Goal: Check status: Check status

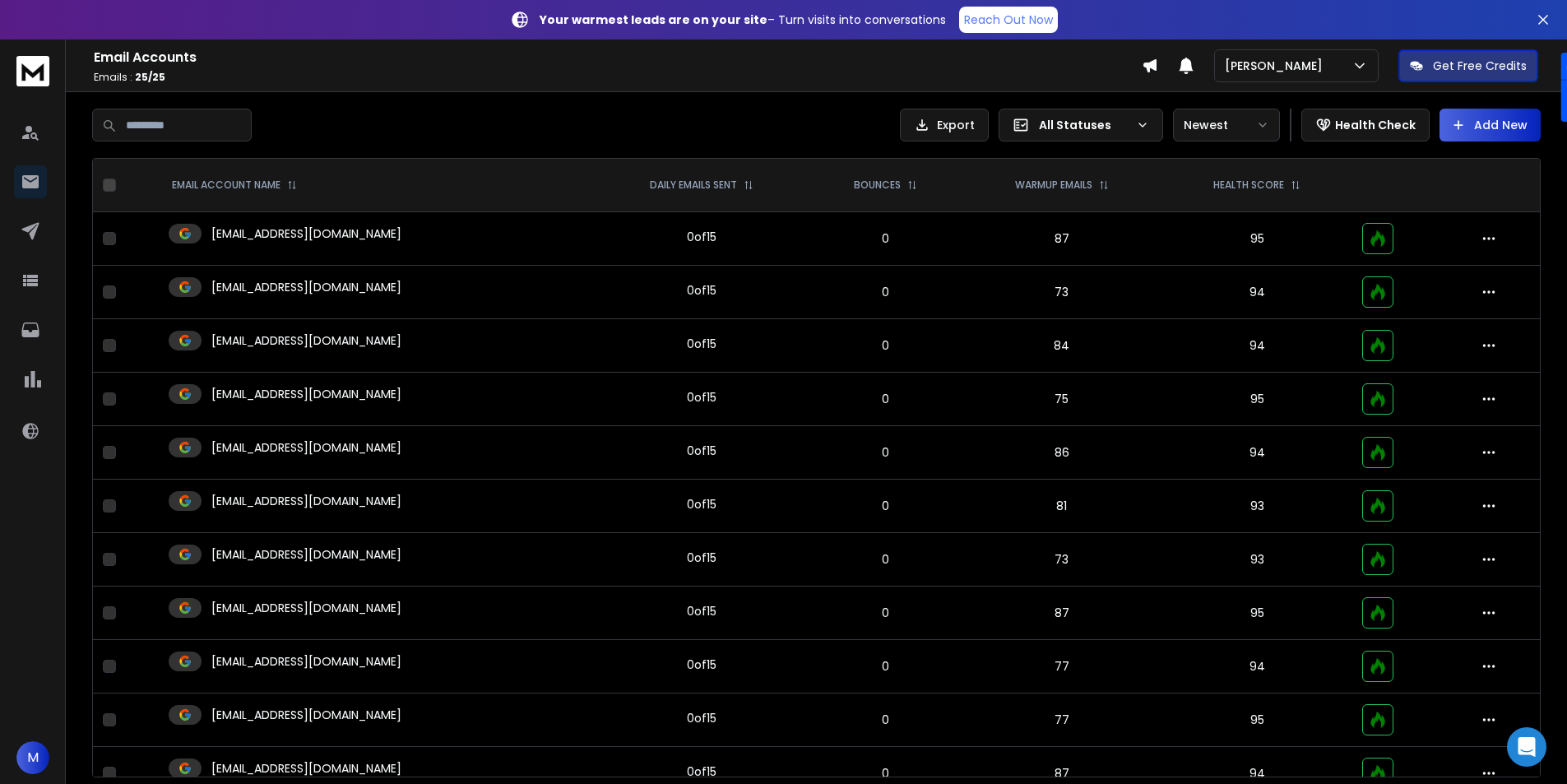
click at [1135, 300] on td "73" at bounding box center [1061, 292] width 202 height 54
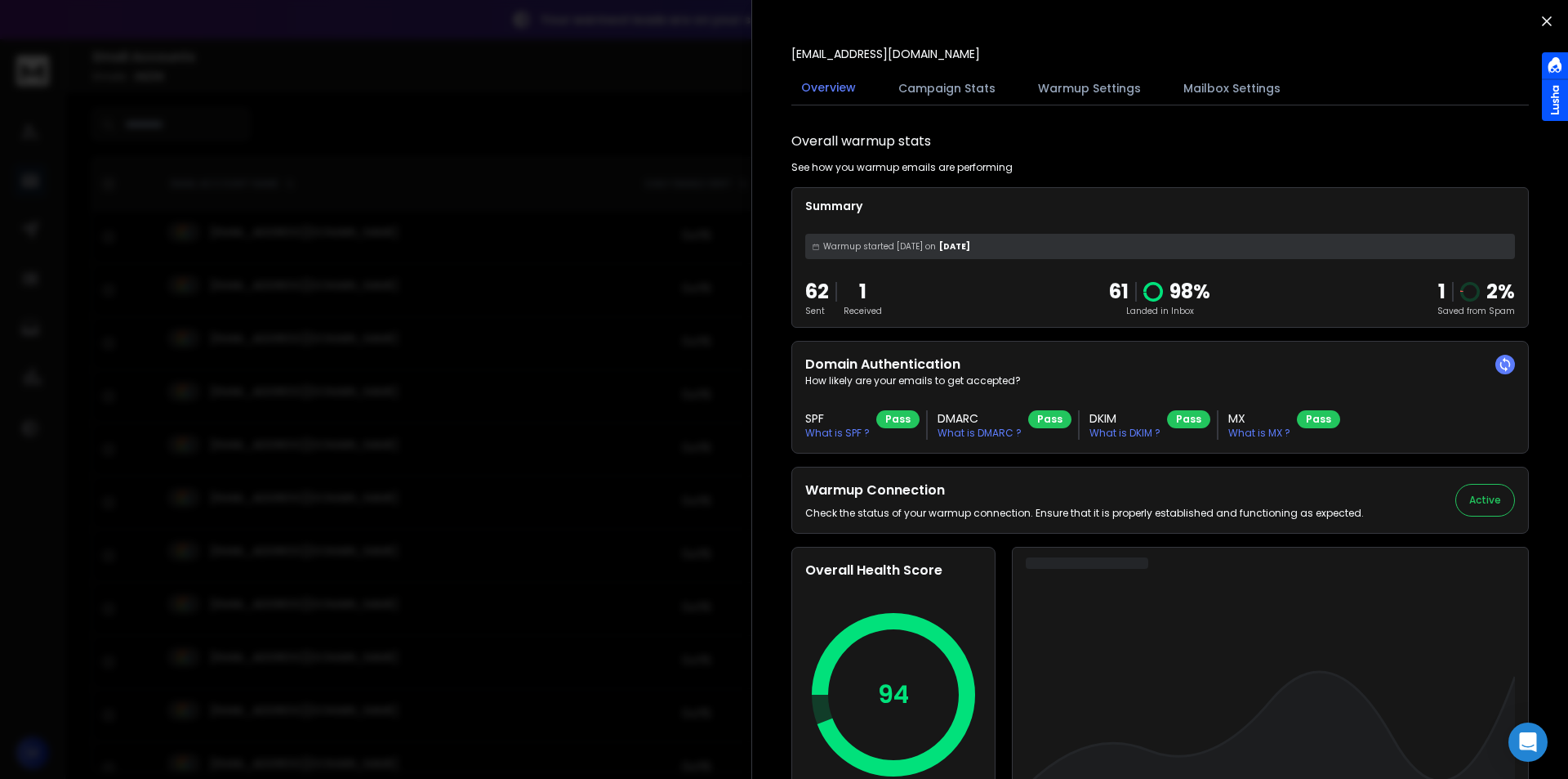
click at [1543, 15] on icon "button" at bounding box center [1547, 22] width 17 height 17
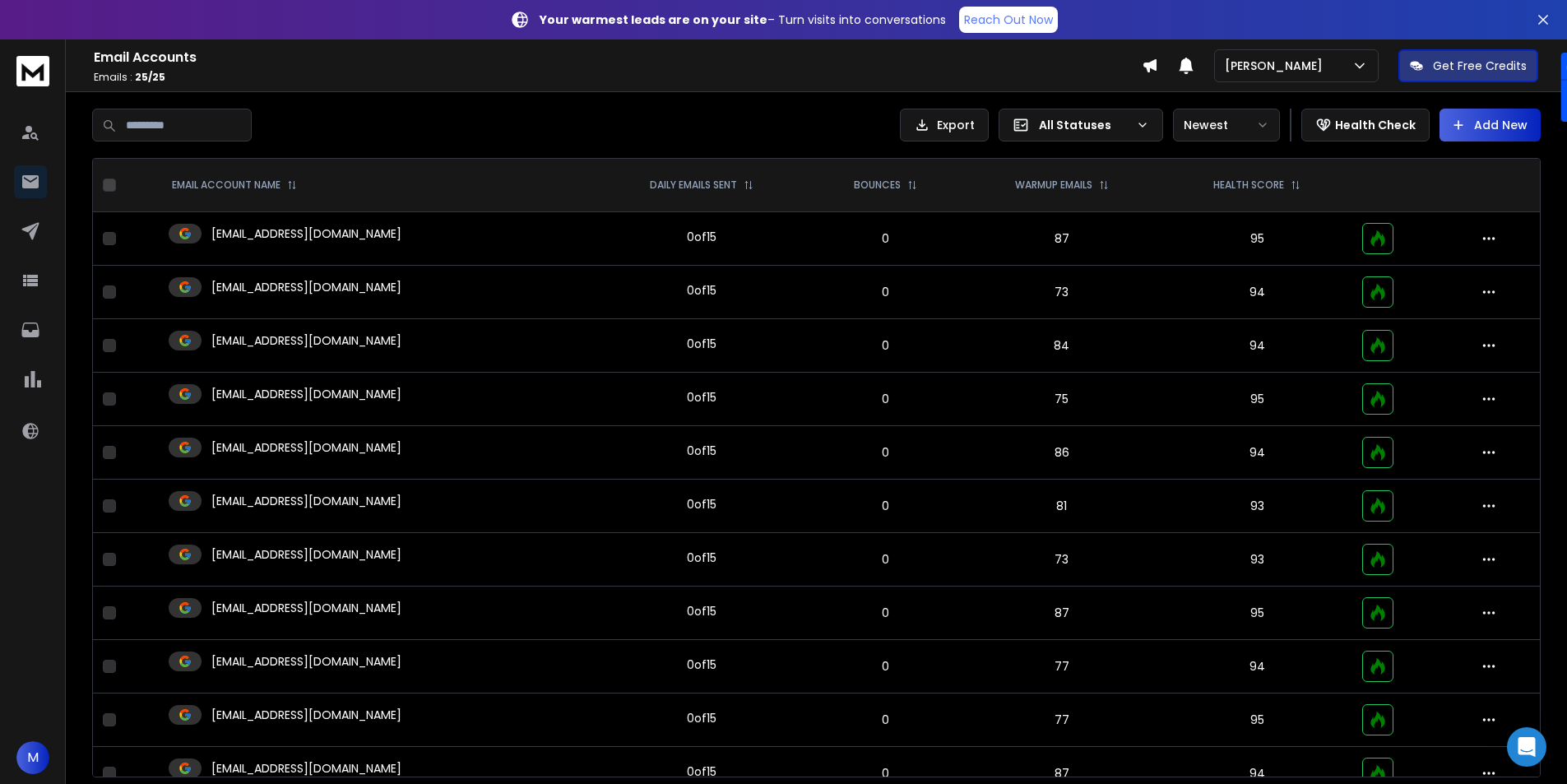
click at [1089, 453] on td "86" at bounding box center [1061, 453] width 202 height 54
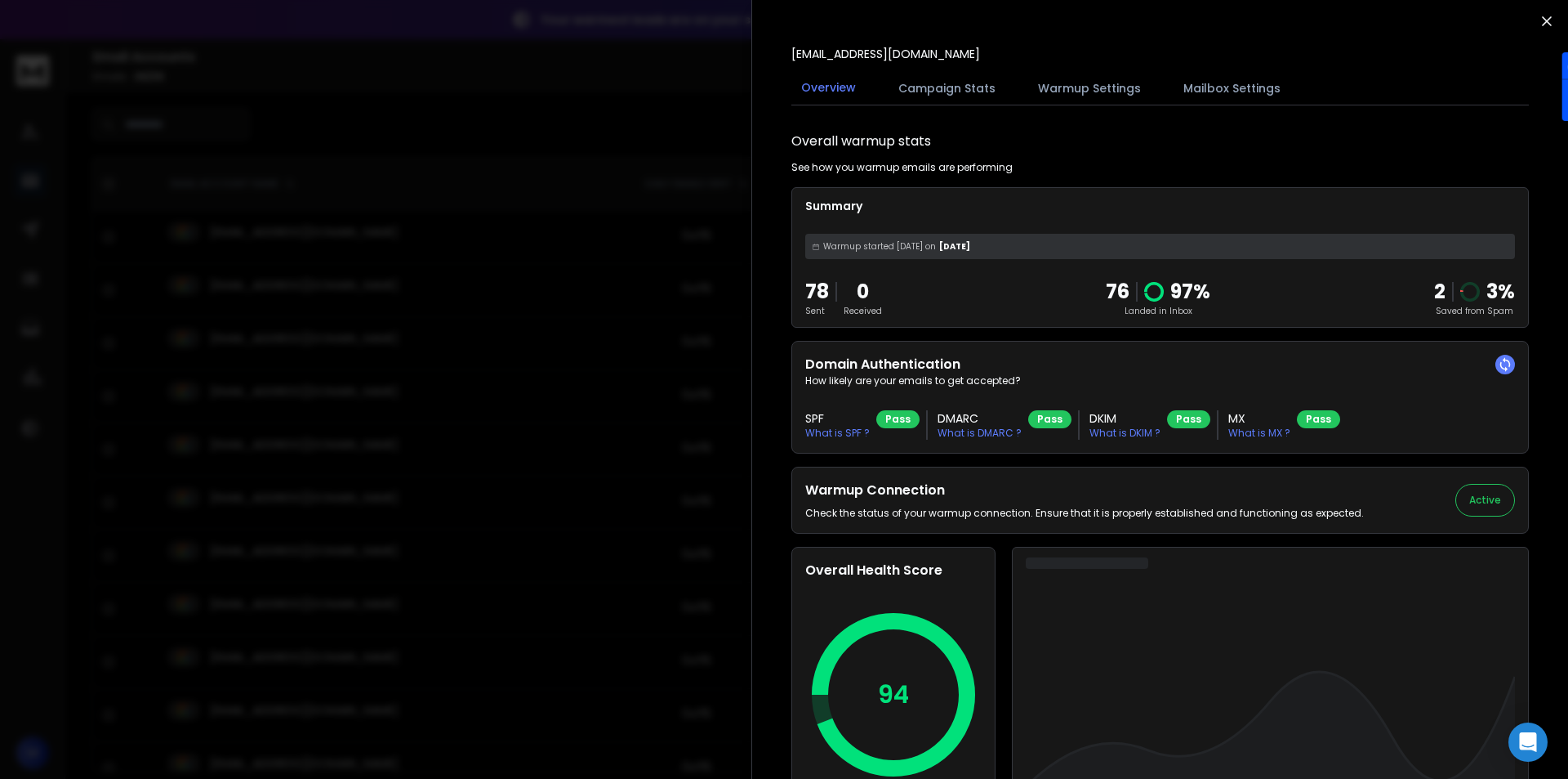
click at [1544, 18] on icon "button" at bounding box center [1547, 22] width 17 height 17
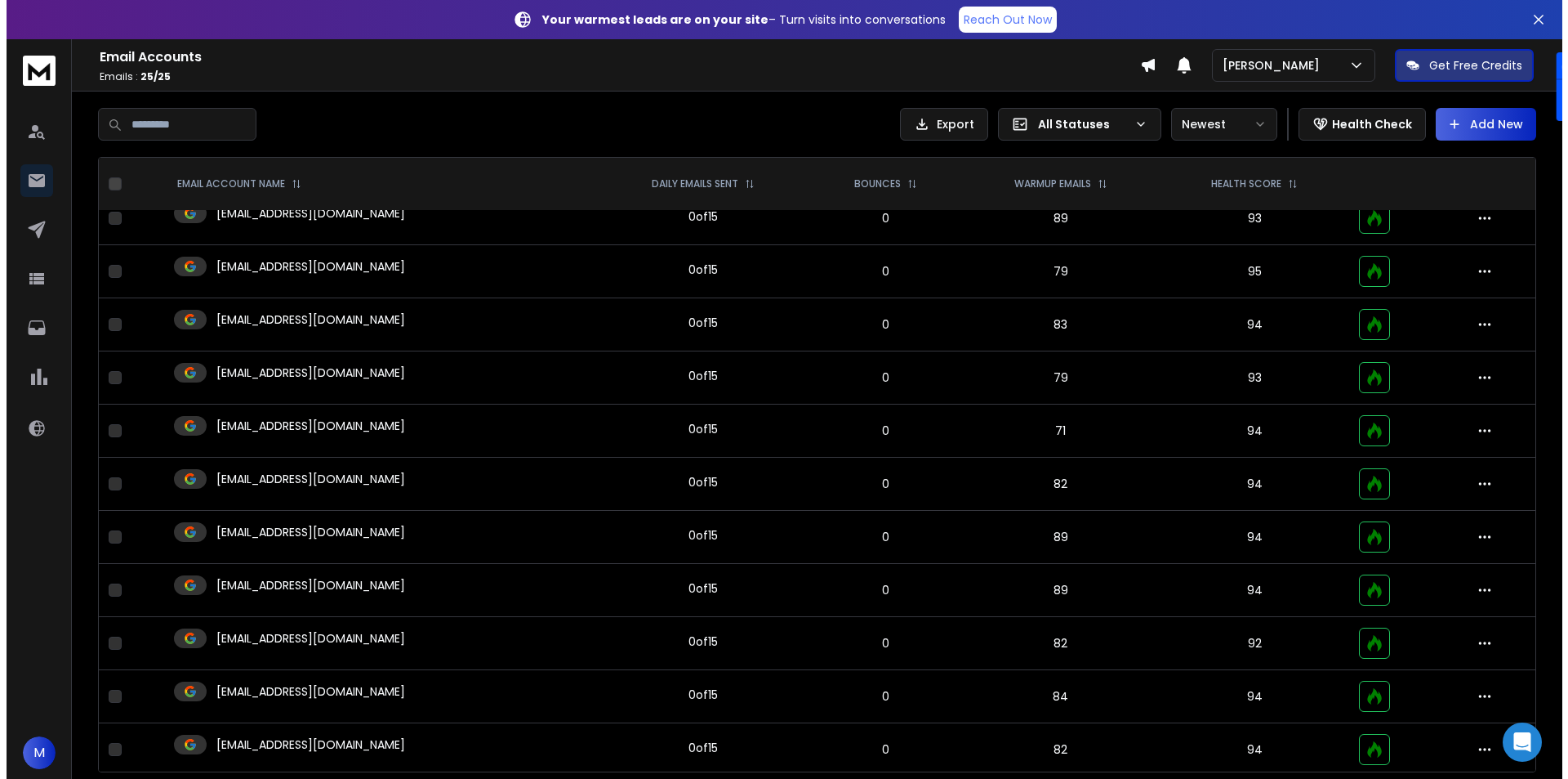
scroll to position [780, 0]
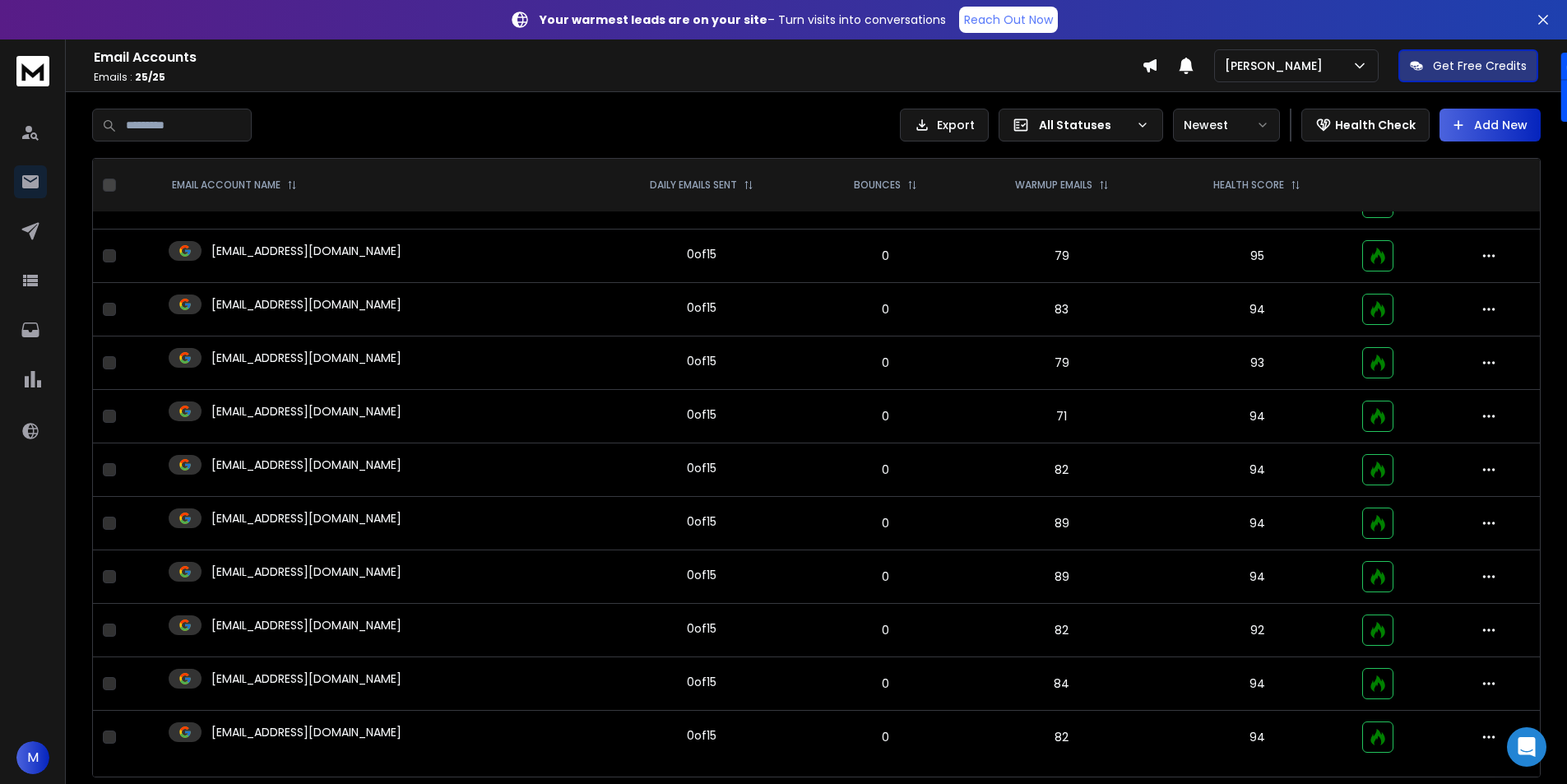
click at [1083, 566] on td "89" at bounding box center [1061, 577] width 202 height 54
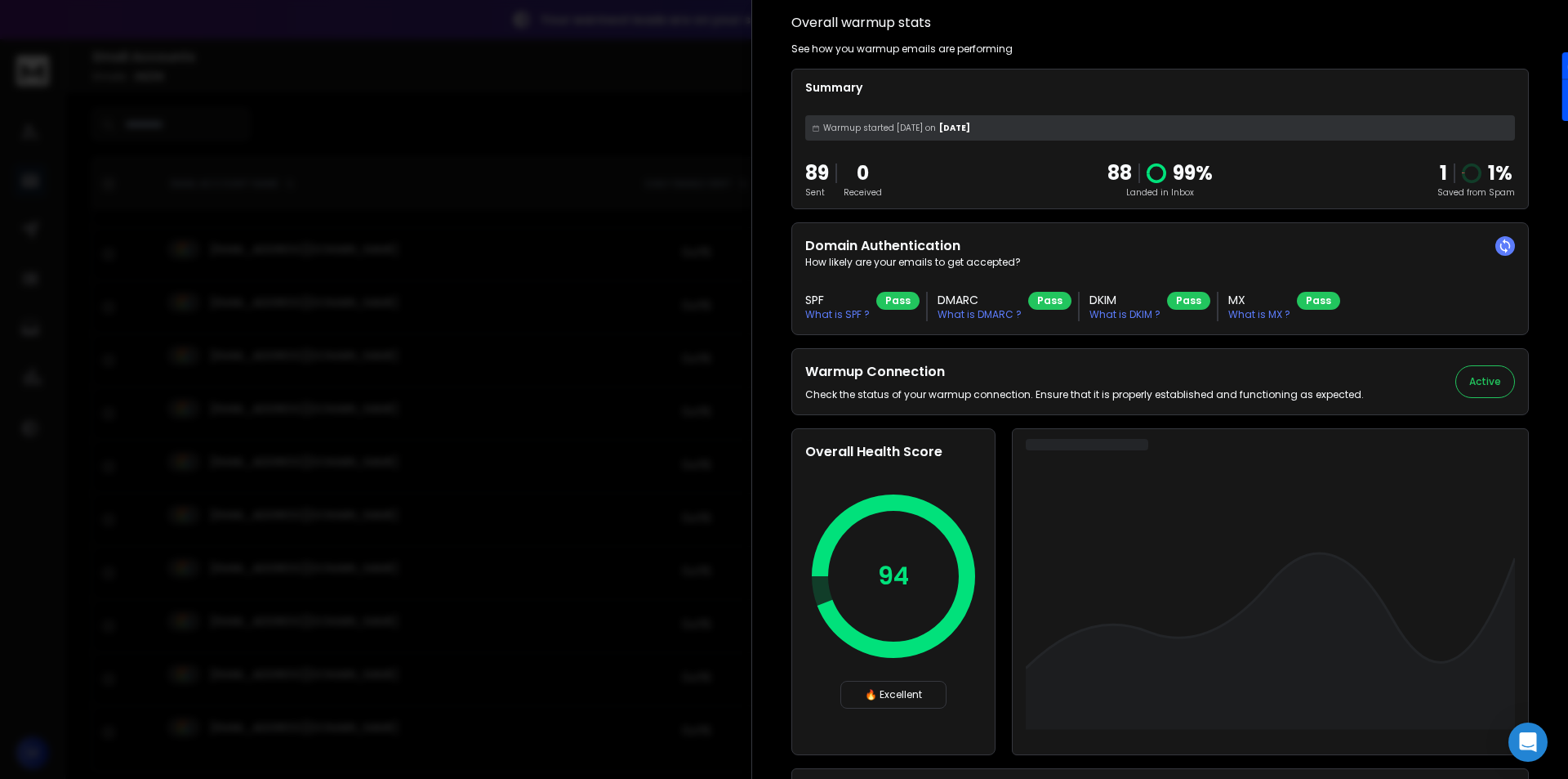
scroll to position [0, 0]
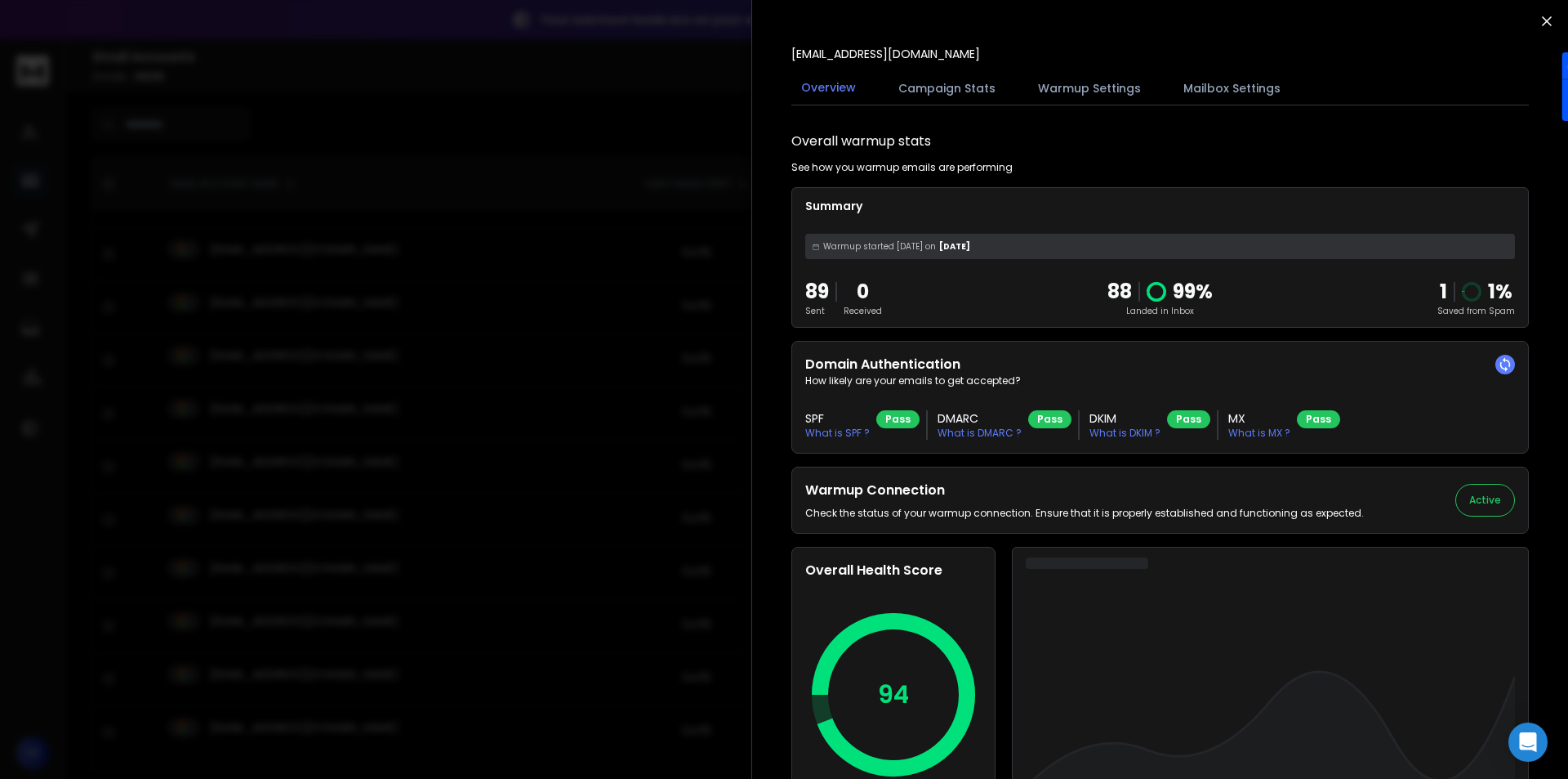
click at [1542, 28] on icon "button" at bounding box center [1547, 22] width 17 height 17
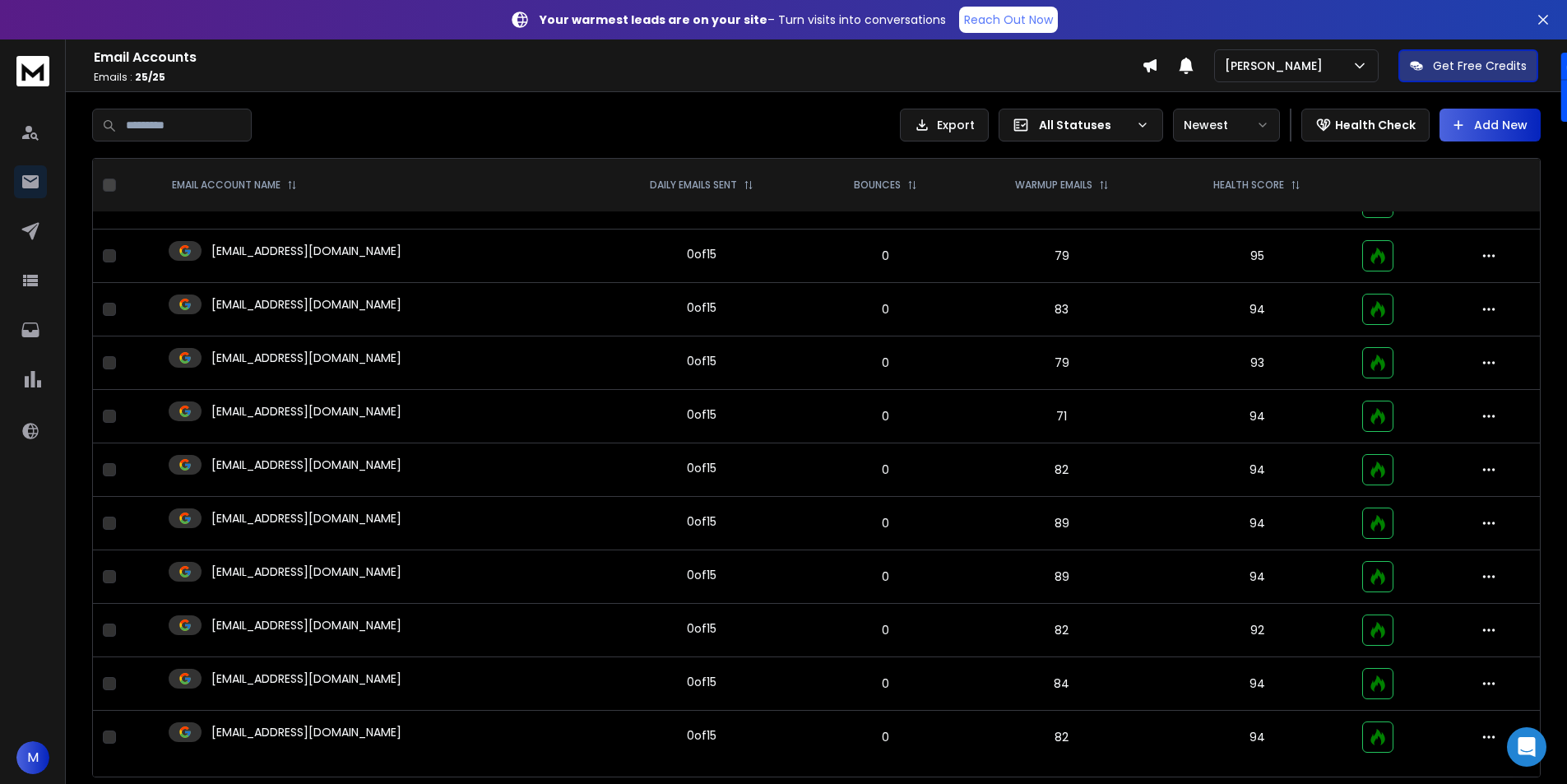
click at [1134, 683] on td "84" at bounding box center [1061, 684] width 202 height 54
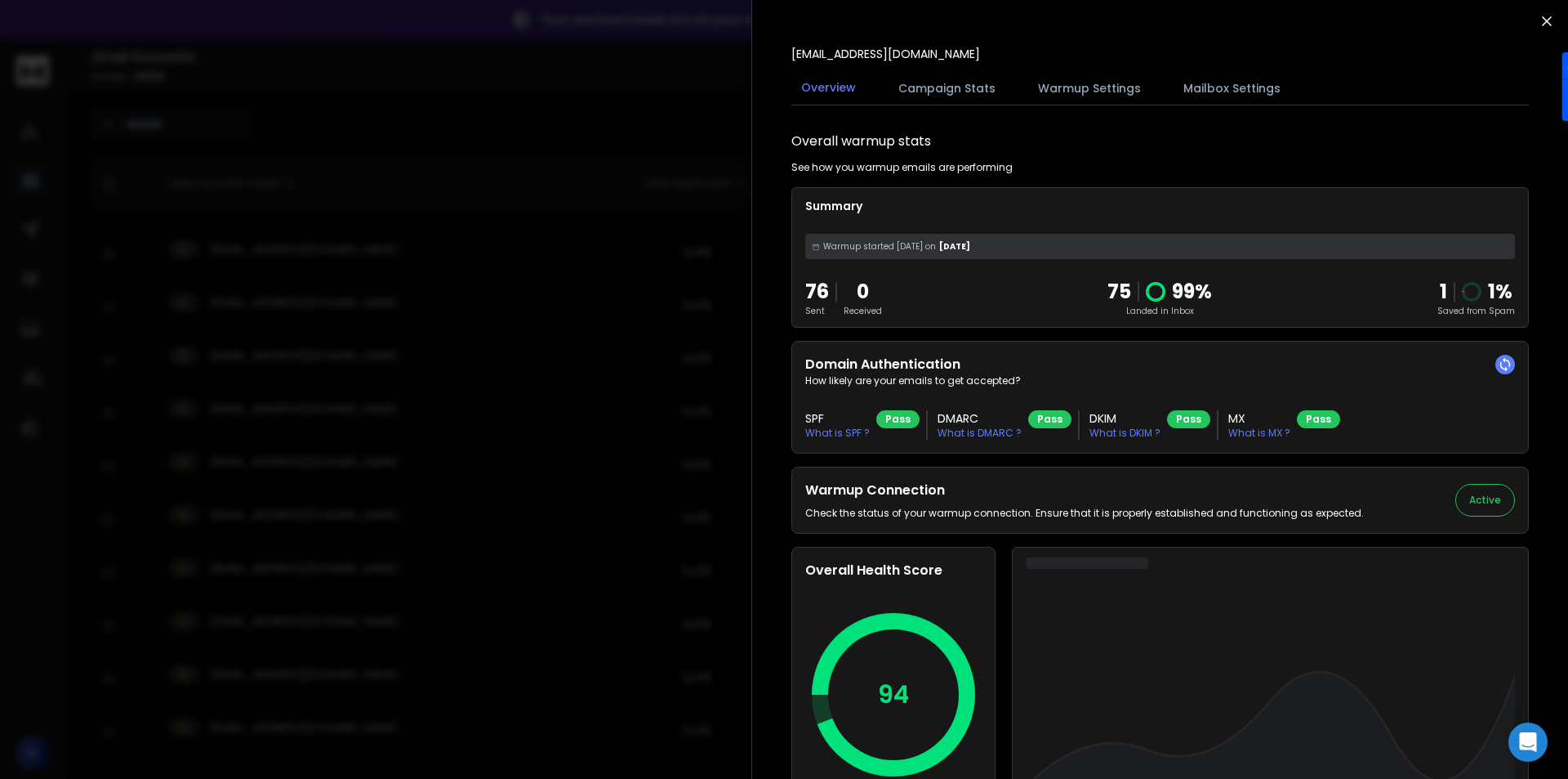
click at [1543, 24] on icon "button" at bounding box center [1547, 22] width 8 height 8
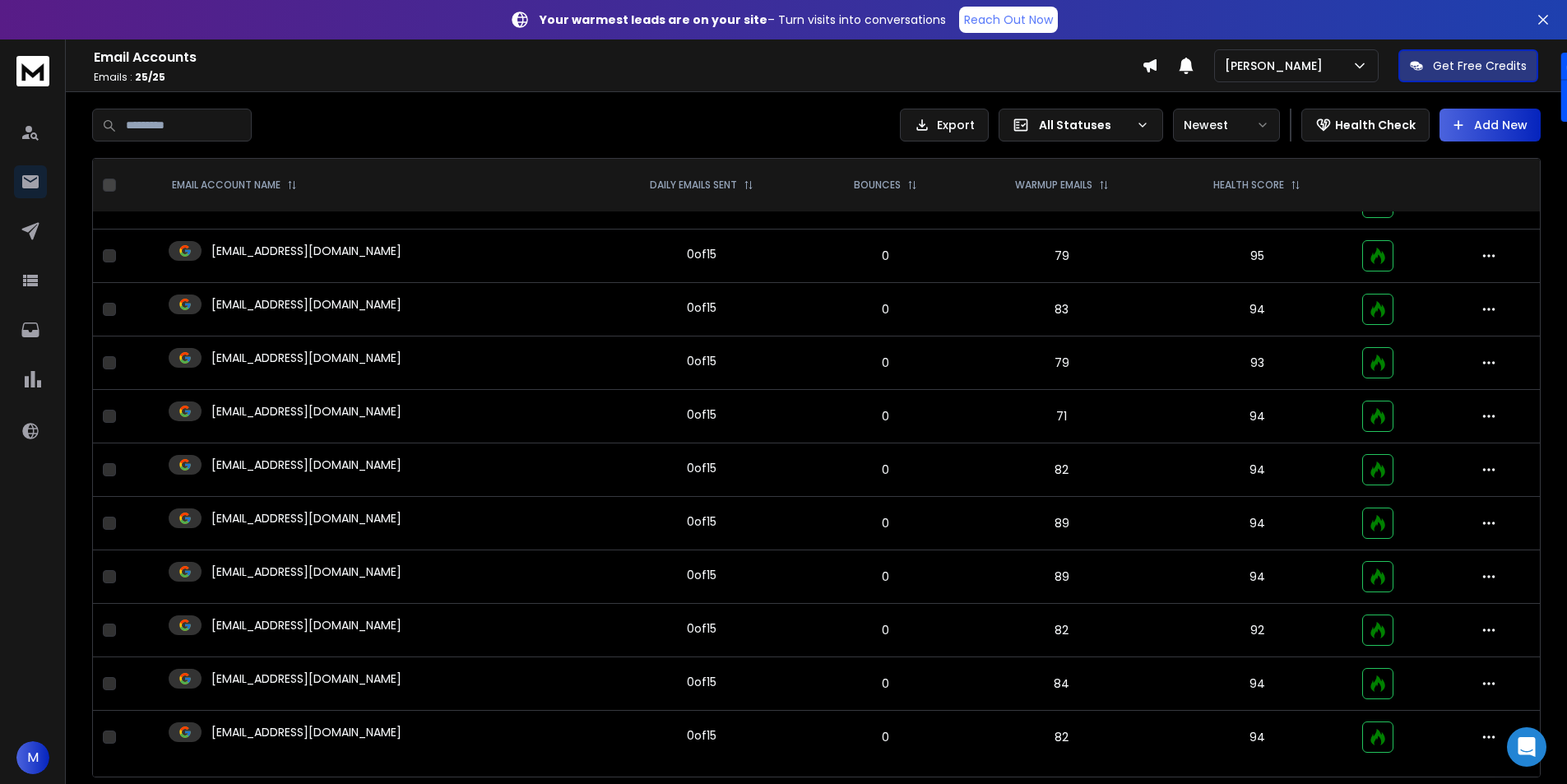
click at [1148, 401] on td "71" at bounding box center [1061, 417] width 202 height 54
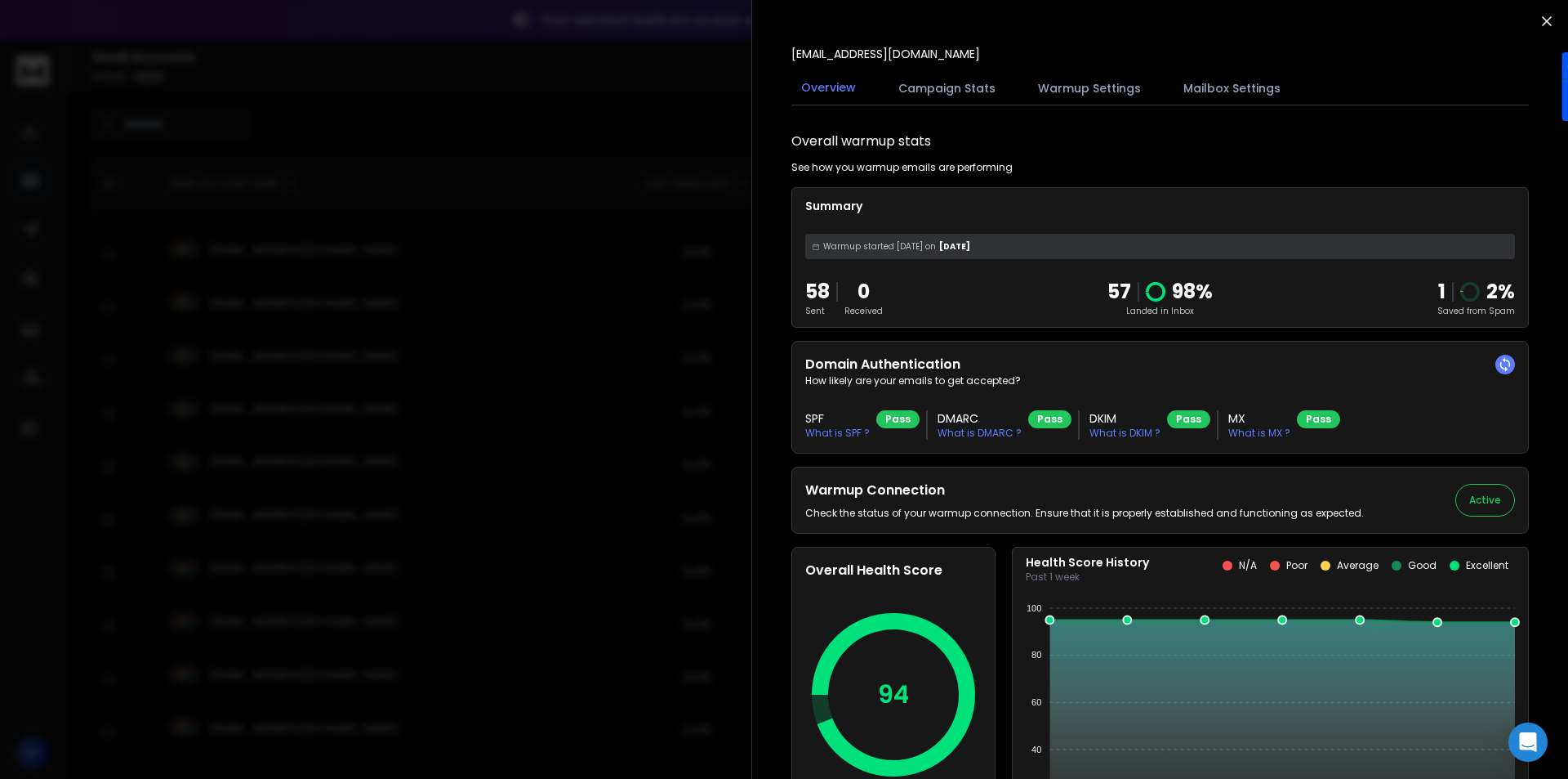
click at [1541, 25] on icon "button" at bounding box center [1547, 22] width 17 height 17
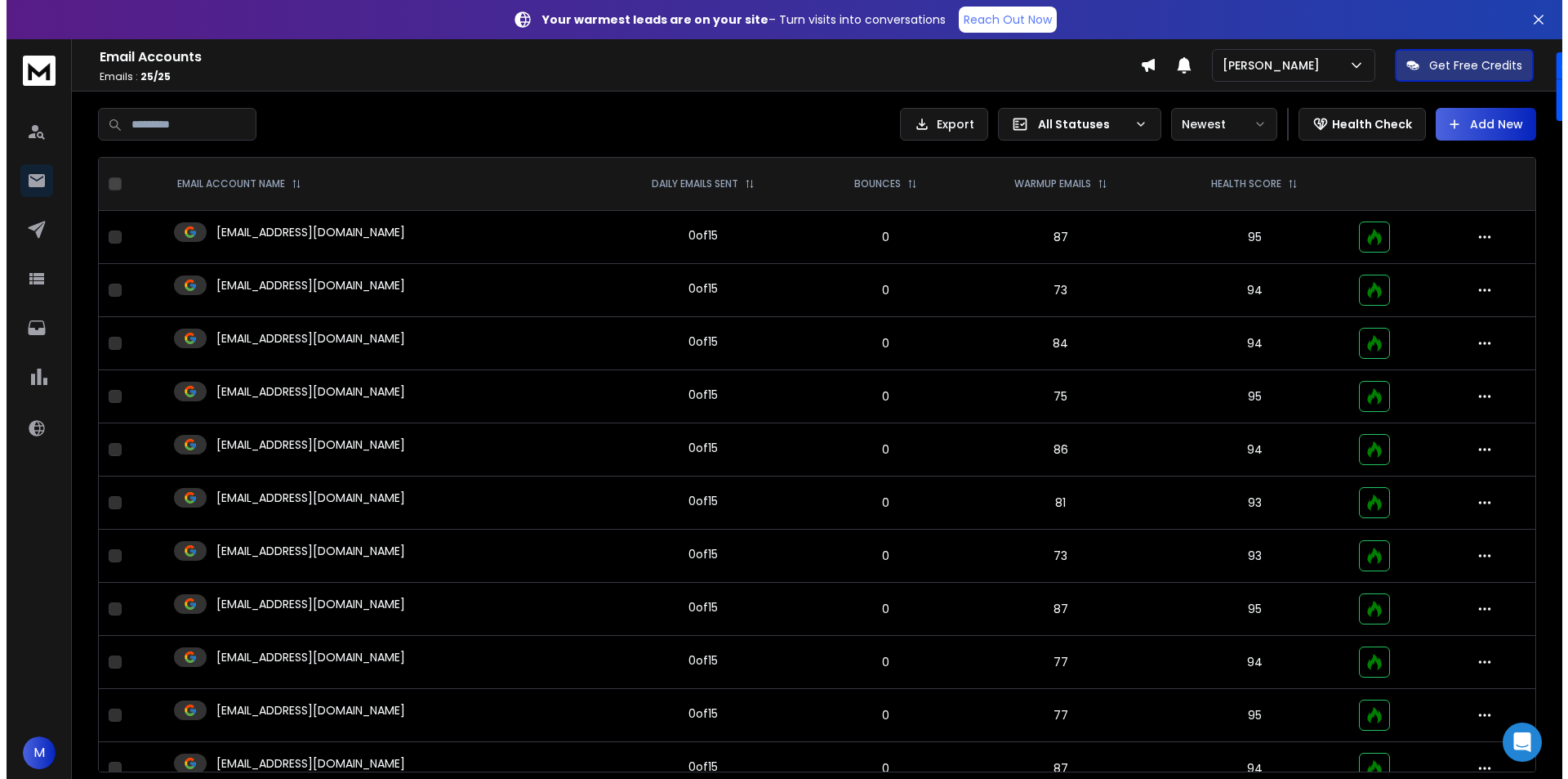
scroll to position [218, 0]
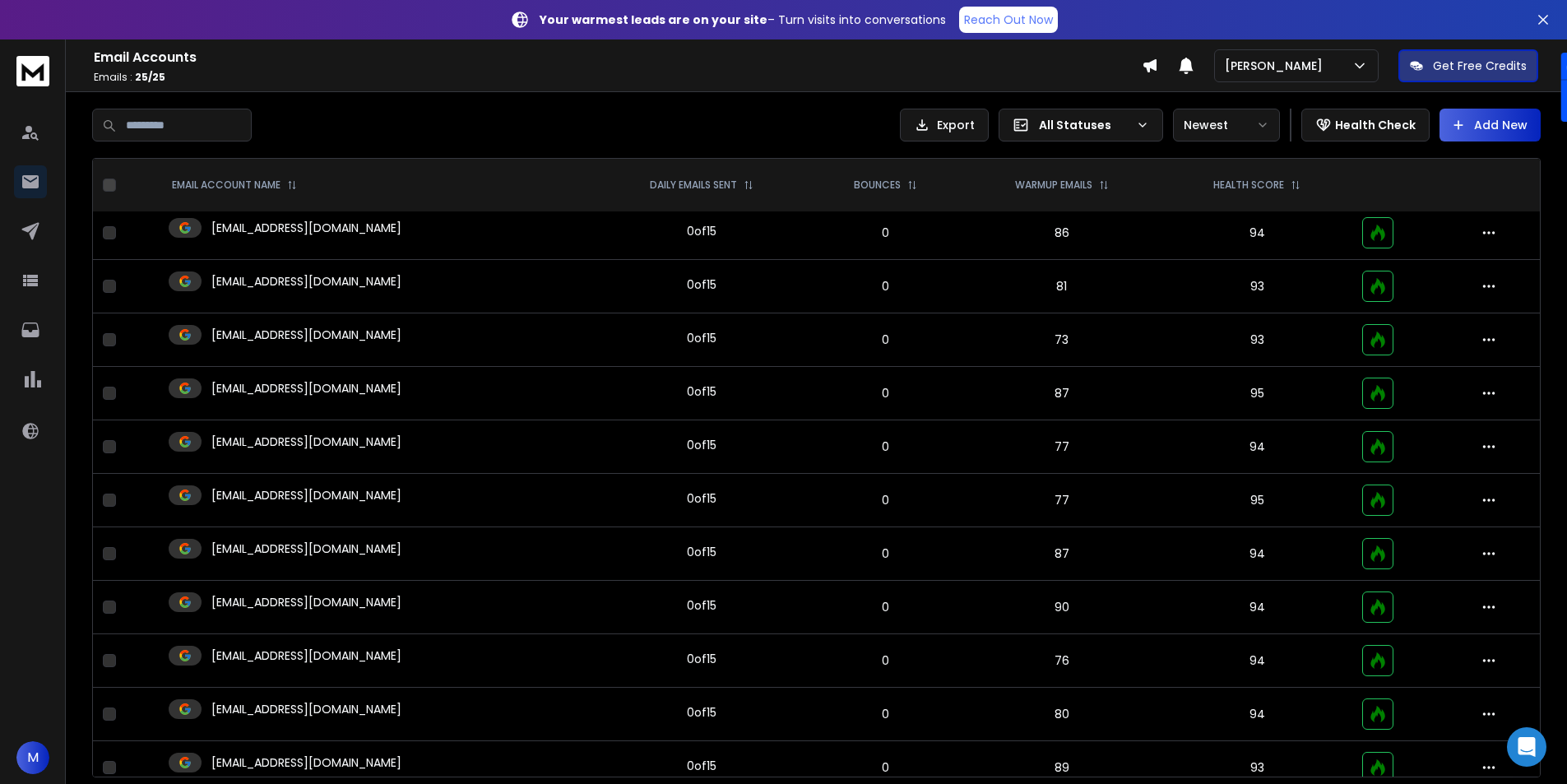
click at [1126, 328] on td "73" at bounding box center [1061, 340] width 202 height 54
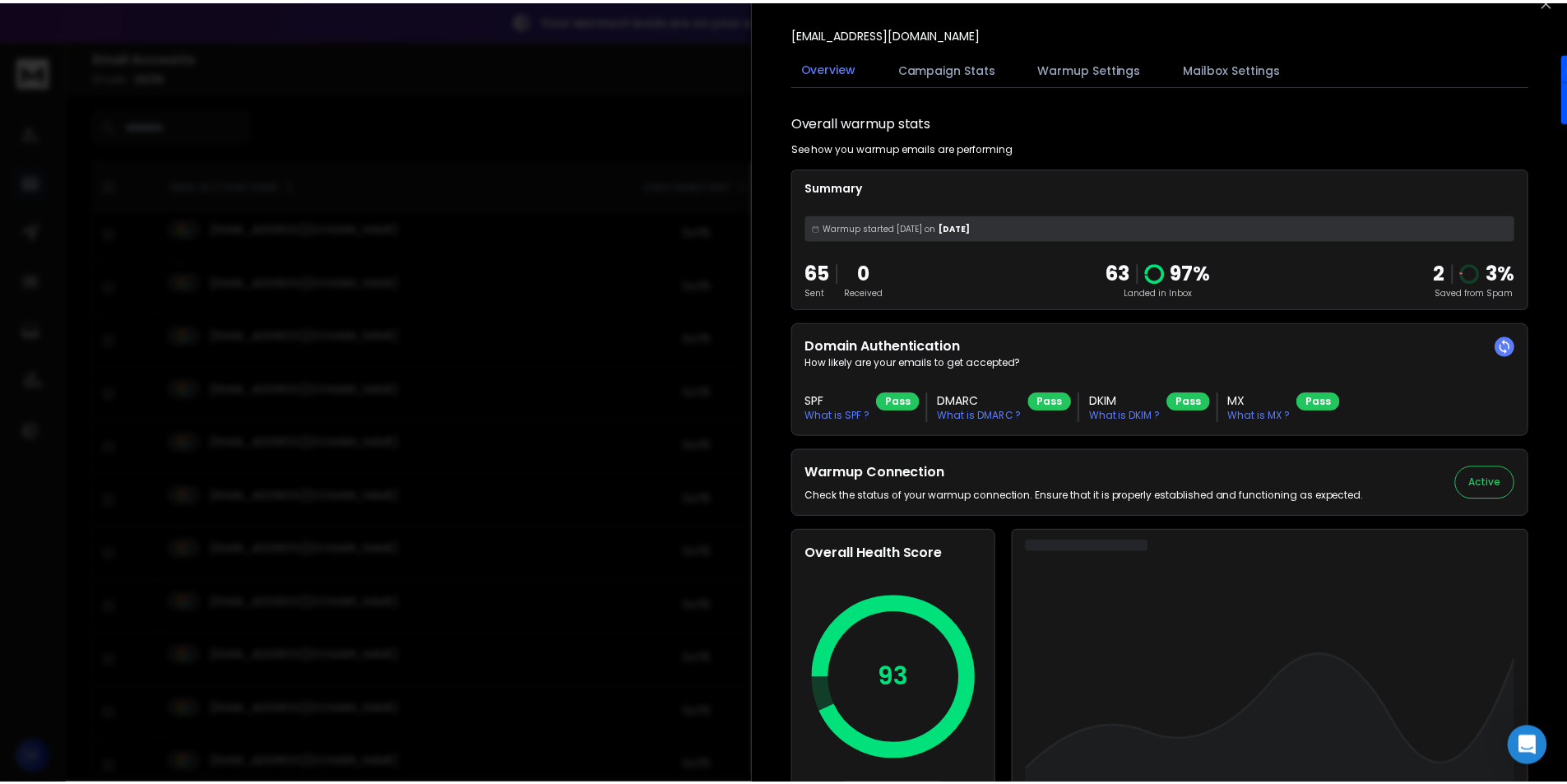
scroll to position [0, 0]
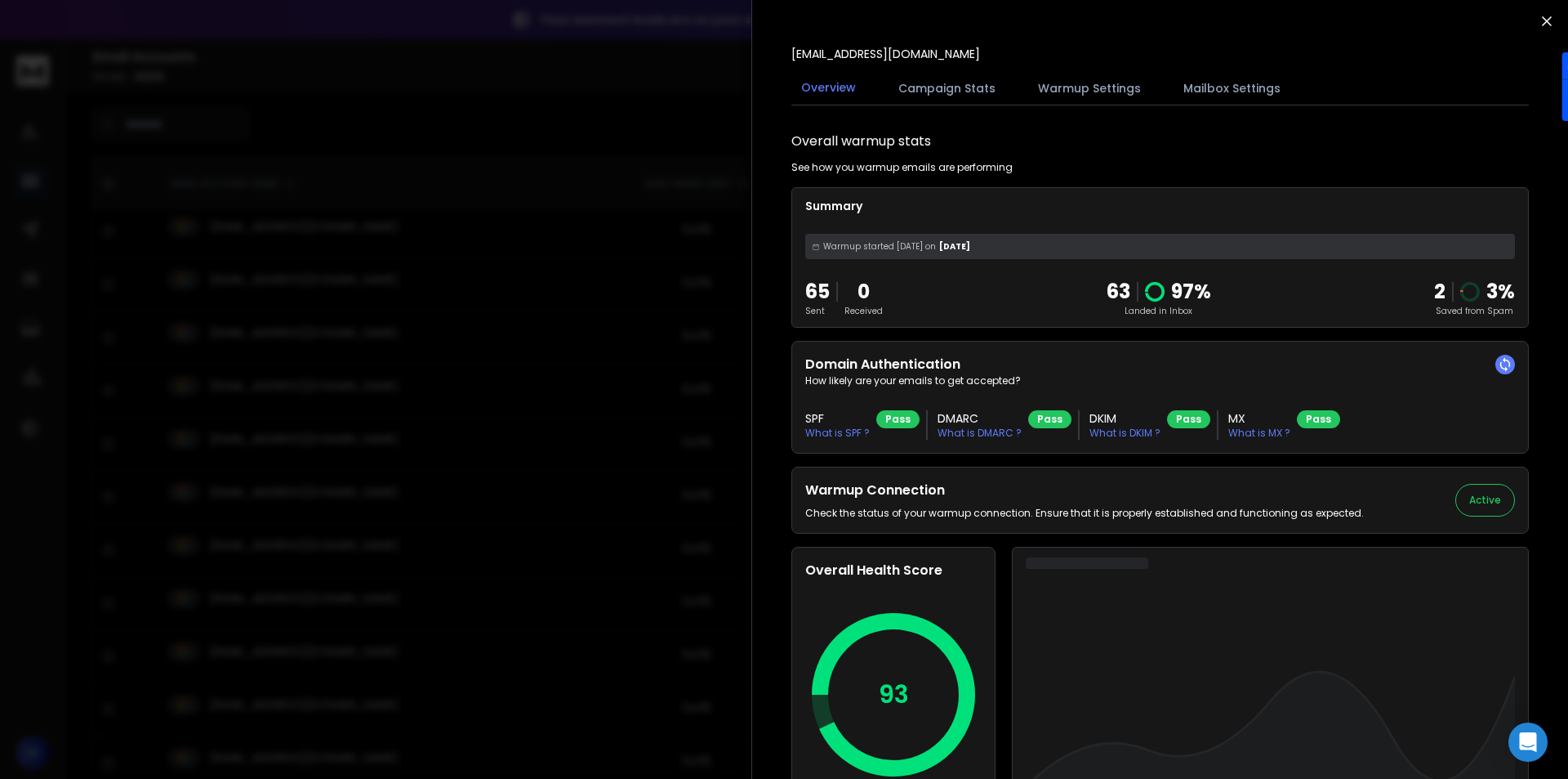
click at [1542, 20] on icon "button" at bounding box center [1547, 22] width 17 height 17
